Goal: Answer question/provide support

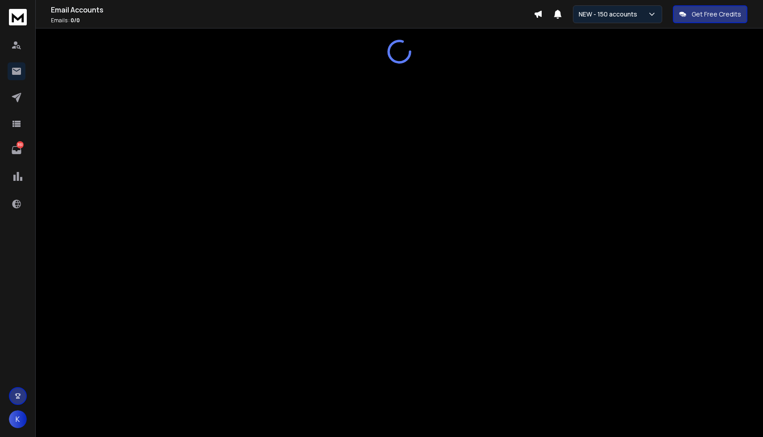
click at [602, 13] on p "NEW - 150 accounts" at bounding box center [609, 14] width 62 height 9
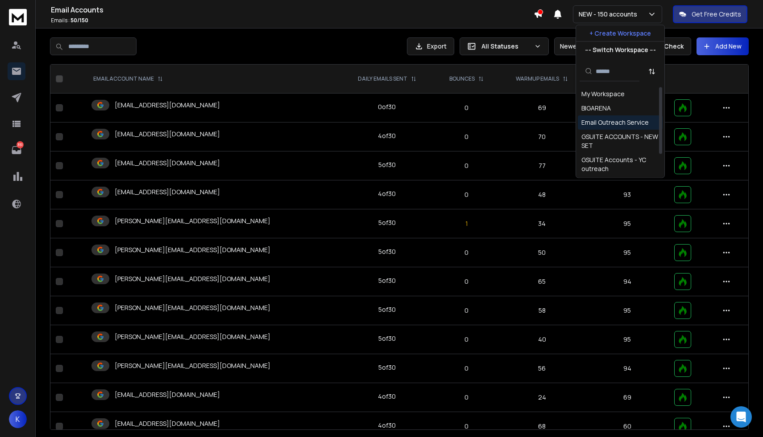
click at [611, 118] on div "Email Outreach Service" at bounding box center [614, 122] width 67 height 9
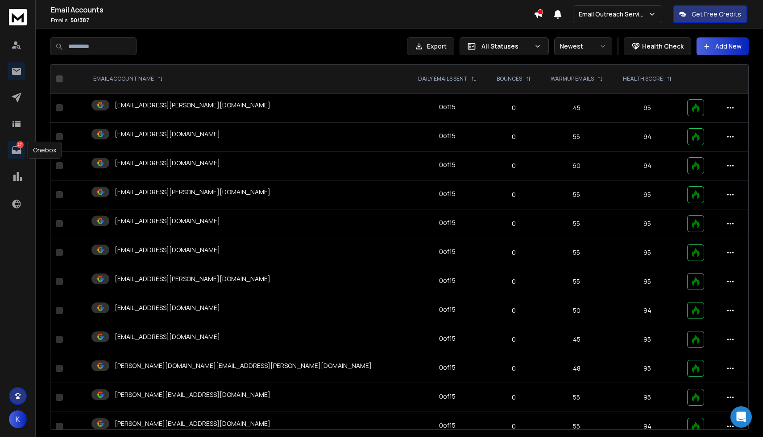
click at [21, 148] on p "471" at bounding box center [19, 144] width 7 height 7
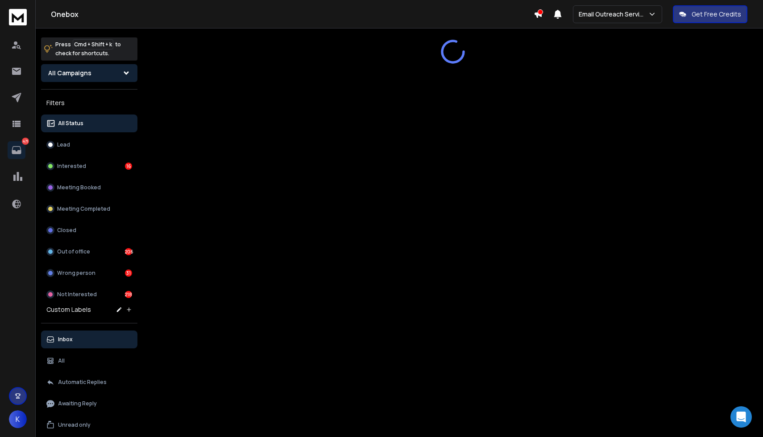
click at [125, 77] on button "All Campaigns" at bounding box center [89, 73] width 96 height 18
click at [125, 76] on icon at bounding box center [126, 73] width 8 height 8
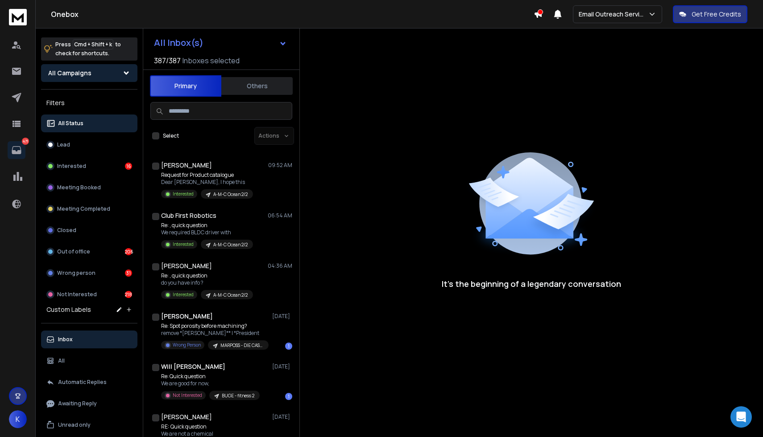
click at [124, 73] on icon at bounding box center [126, 72] width 5 height 3
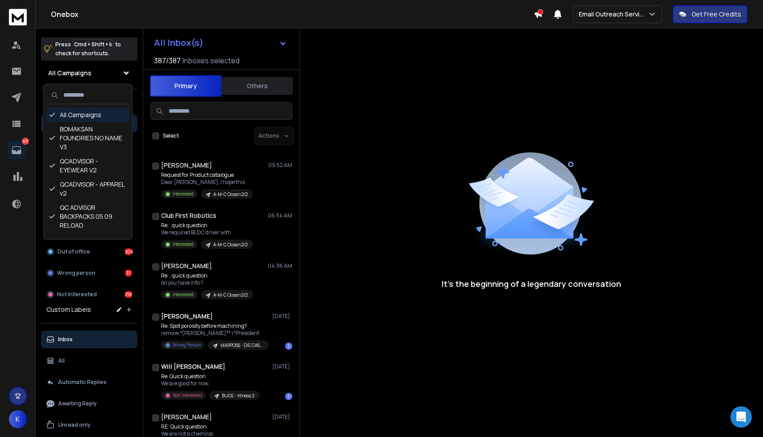
click at [100, 111] on div "All Campaigns" at bounding box center [87, 115] width 85 height 14
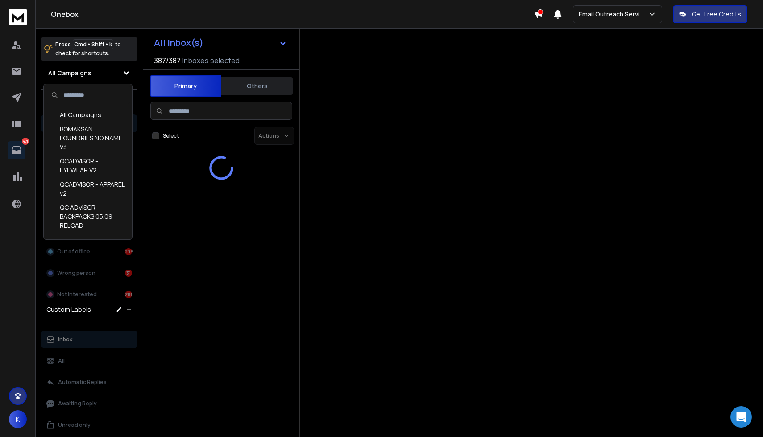
click at [93, 100] on input at bounding box center [87, 95] width 85 height 18
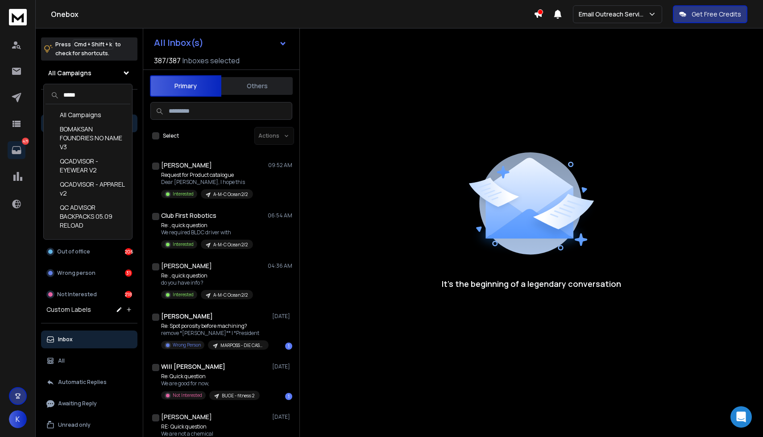
click at [86, 95] on input "*****" at bounding box center [87, 95] width 85 height 18
type input "****"
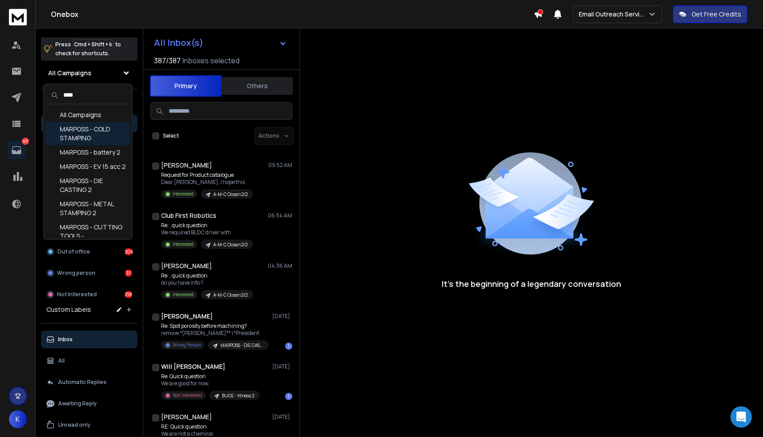
click at [84, 136] on div "MARPOSS - COLD STAMPING" at bounding box center [87, 133] width 85 height 23
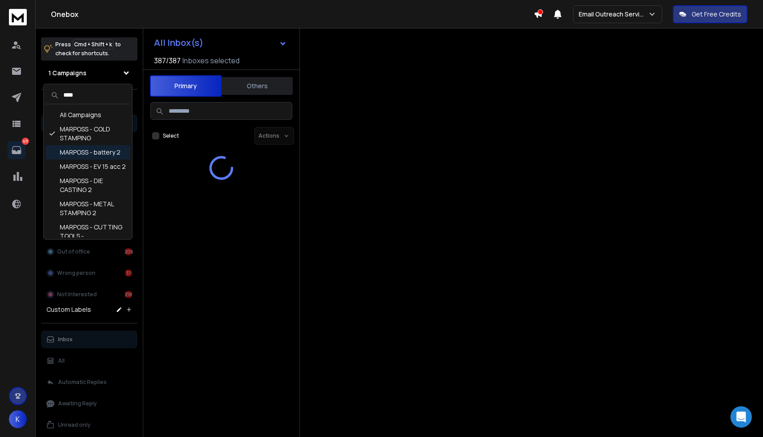
click at [82, 157] on div "MARPOSS - battery 2" at bounding box center [87, 152] width 85 height 14
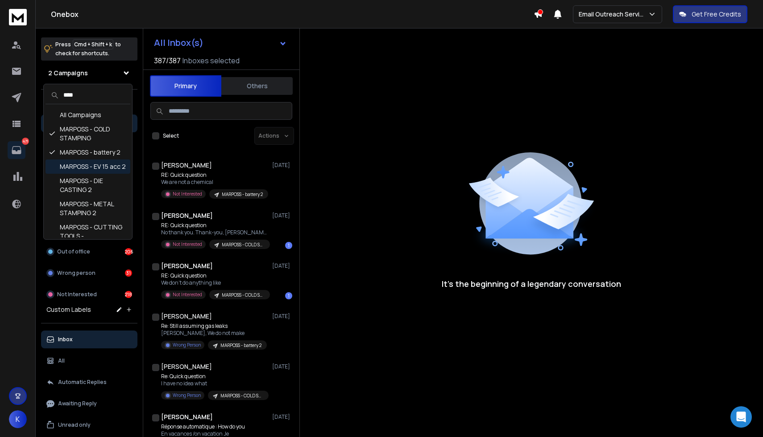
click at [81, 172] on div "MARPOSS - EV 15 acc 2" at bounding box center [87, 167] width 85 height 14
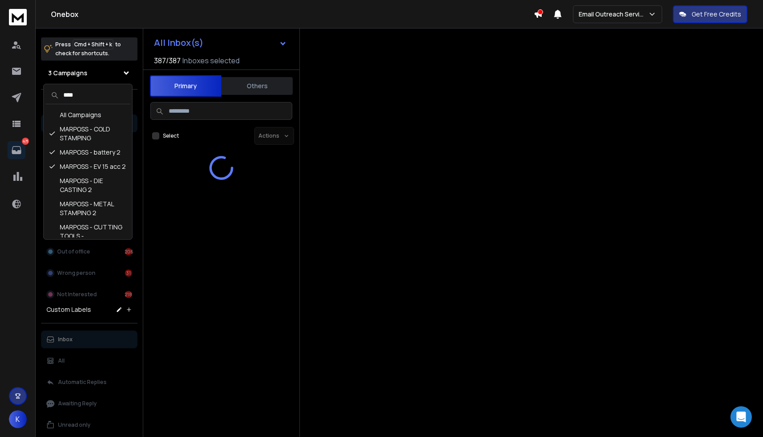
scroll to position [15, 0]
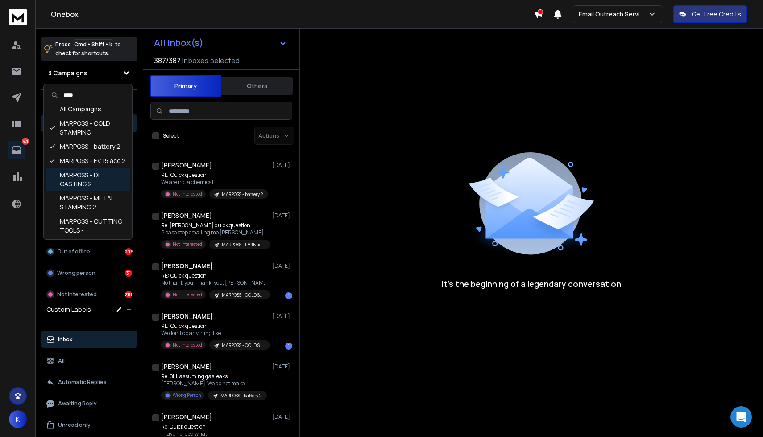
click at [81, 173] on div "MARPOSS - DIE CASTING 2" at bounding box center [87, 179] width 85 height 23
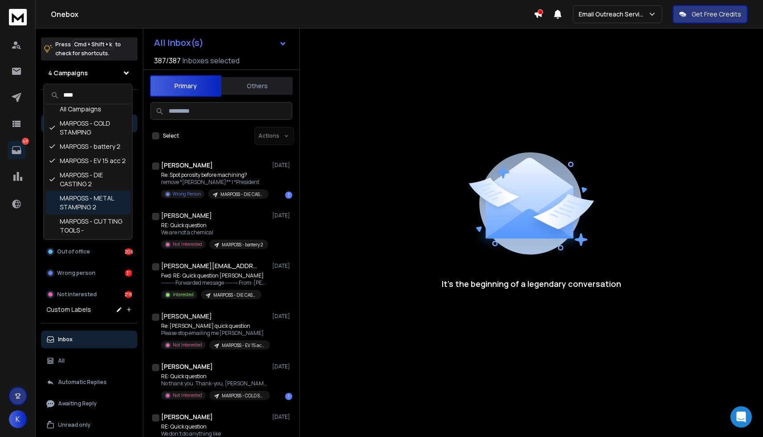
click at [79, 204] on div "MARPOSS - METAL STAMPING 2" at bounding box center [87, 202] width 85 height 23
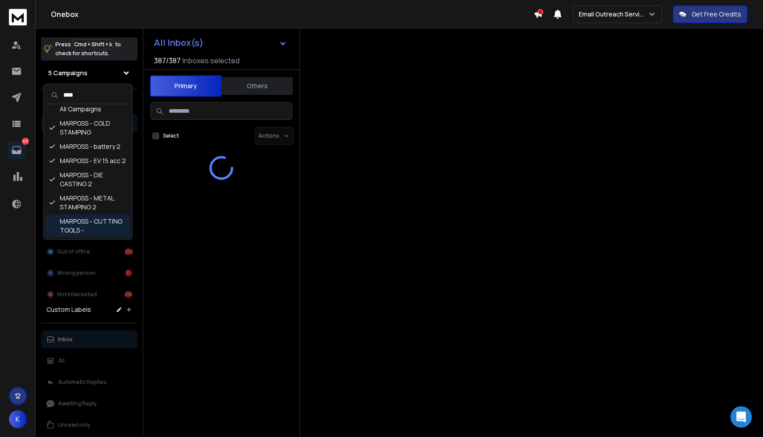
click at [75, 227] on div "MARPOSS - CUTTING TOOLS -" at bounding box center [87, 225] width 85 height 23
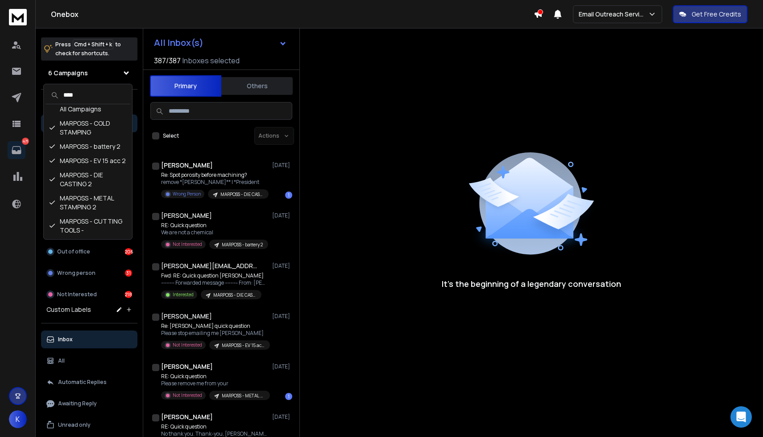
click at [422, 193] on div "It’s the beginning of a legendary conversation" at bounding box center [531, 215] width 463 height 372
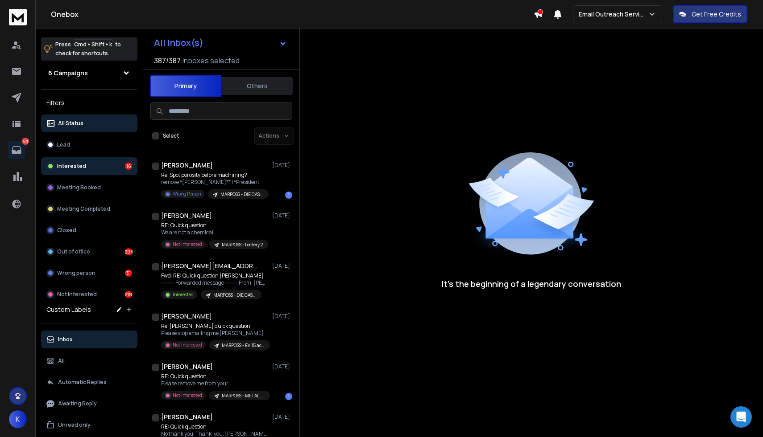
click at [93, 165] on button "Interested 16" at bounding box center [89, 166] width 96 height 18
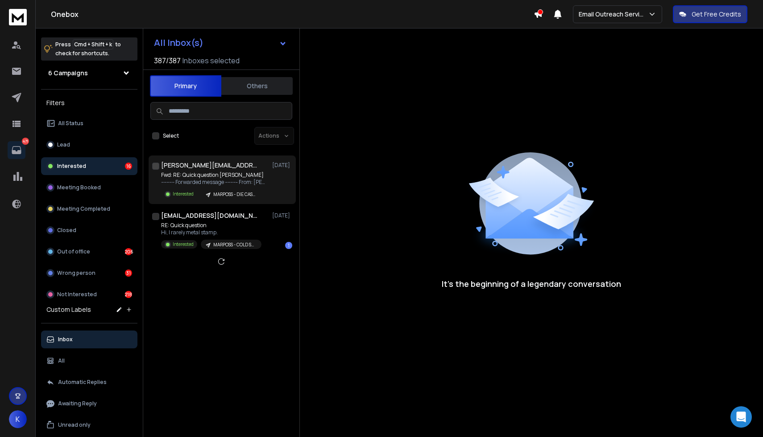
click at [218, 162] on h1 "daniel.seikaly@us.marposs.com" at bounding box center [210, 165] width 98 height 9
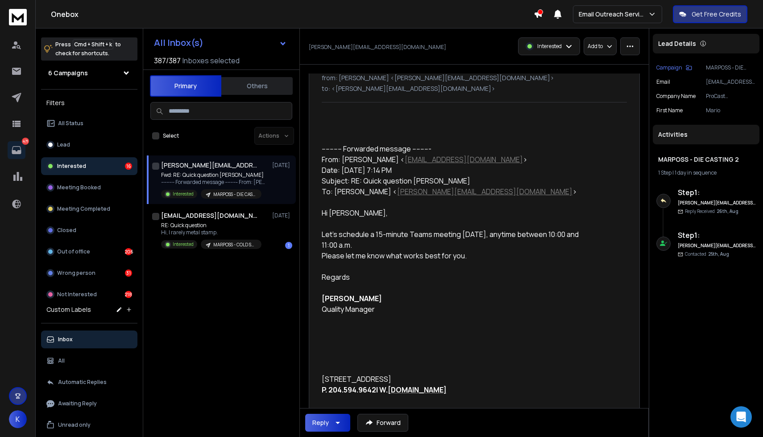
scroll to position [60, 0]
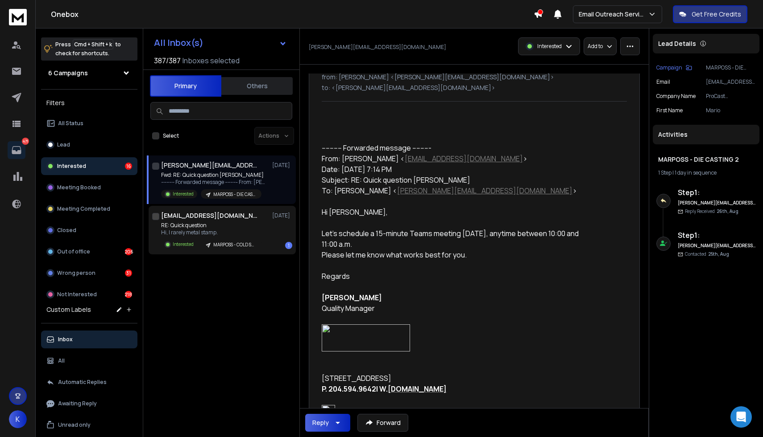
click at [222, 227] on p "RE: Quick question" at bounding box center [211, 225] width 100 height 7
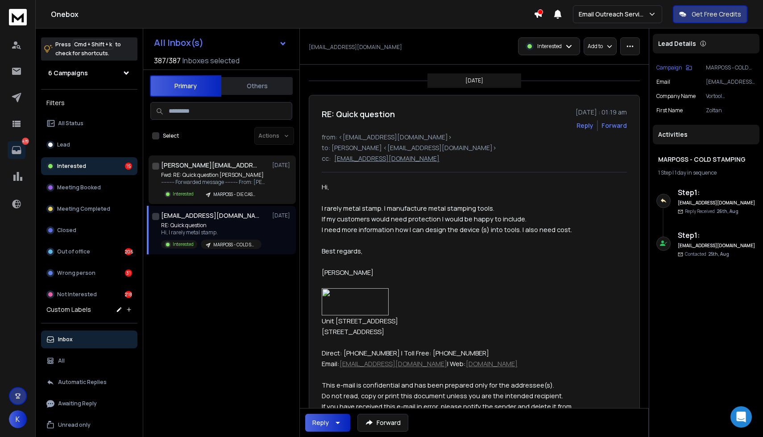
click at [225, 182] on p "---------- Forwarded message --------- From: Mario" at bounding box center [214, 182] width 107 height 7
